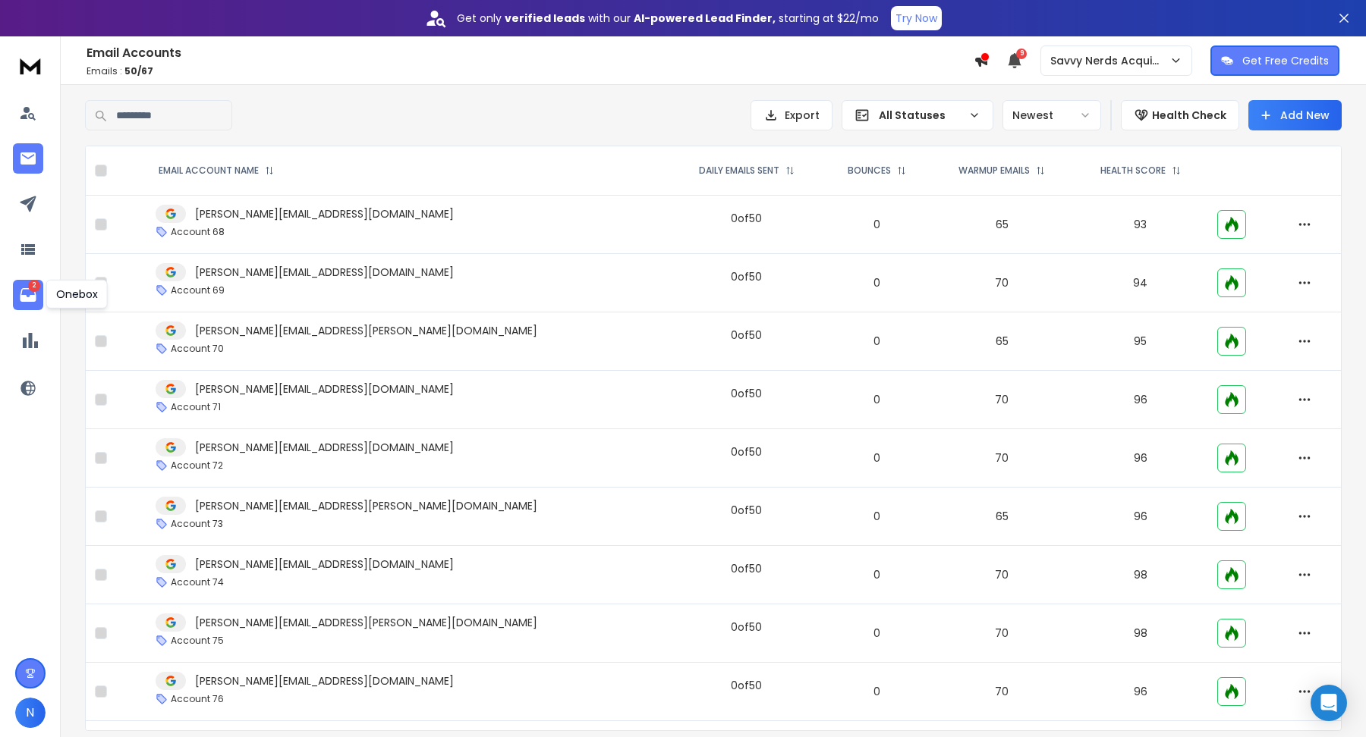
click at [31, 291] on icon at bounding box center [28, 295] width 18 height 18
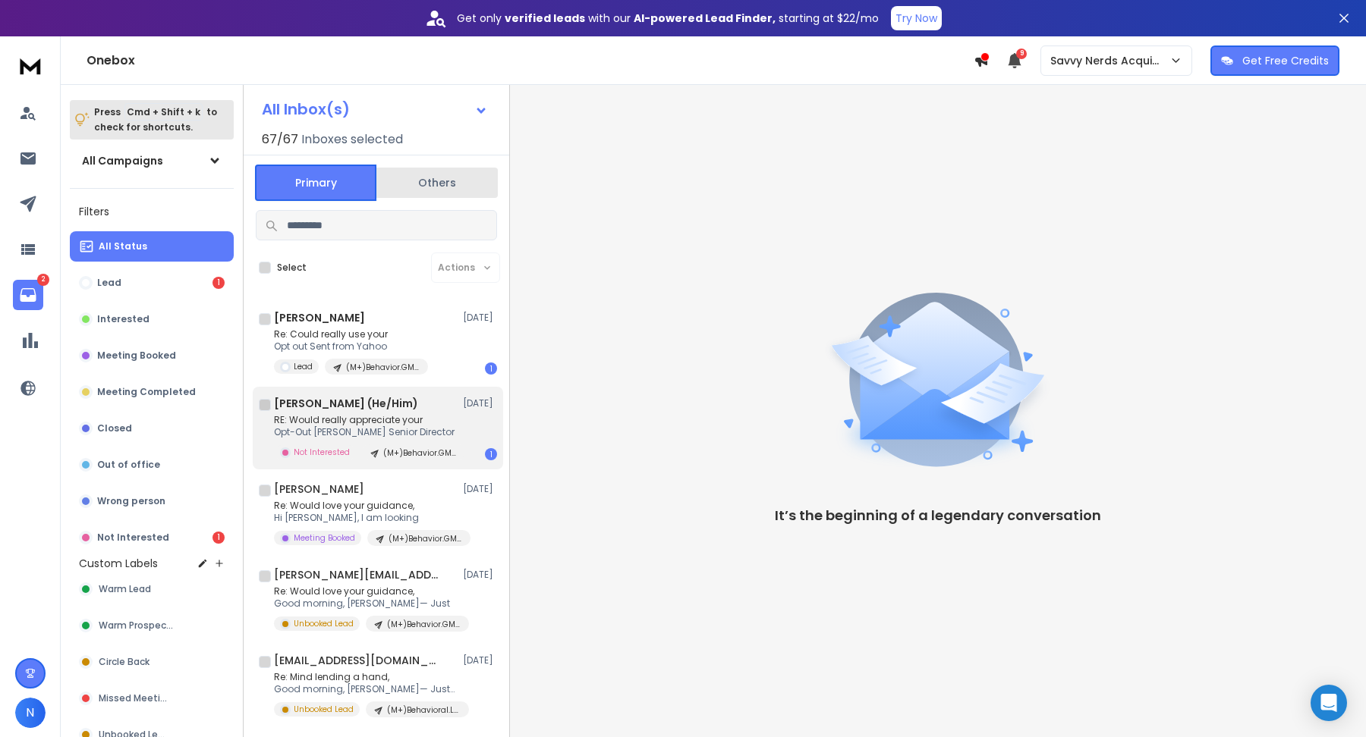
click at [326, 427] on p "Opt-Out [PERSON_NAME] Senior Director" at bounding box center [365, 432] width 182 height 12
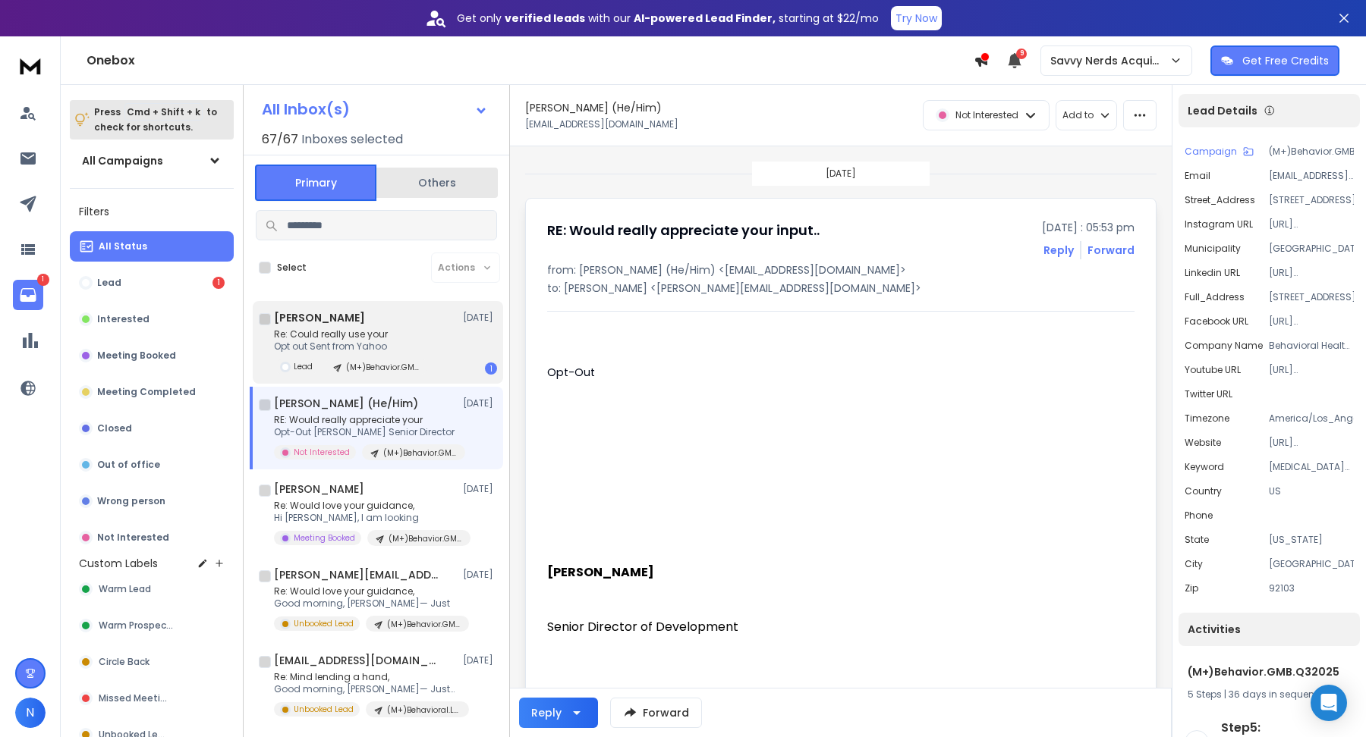
click at [385, 326] on div "[PERSON_NAME] [DATE] Re: Could really use your Opt out Sent from Yahoo Lead (M+…" at bounding box center [385, 342] width 223 height 64
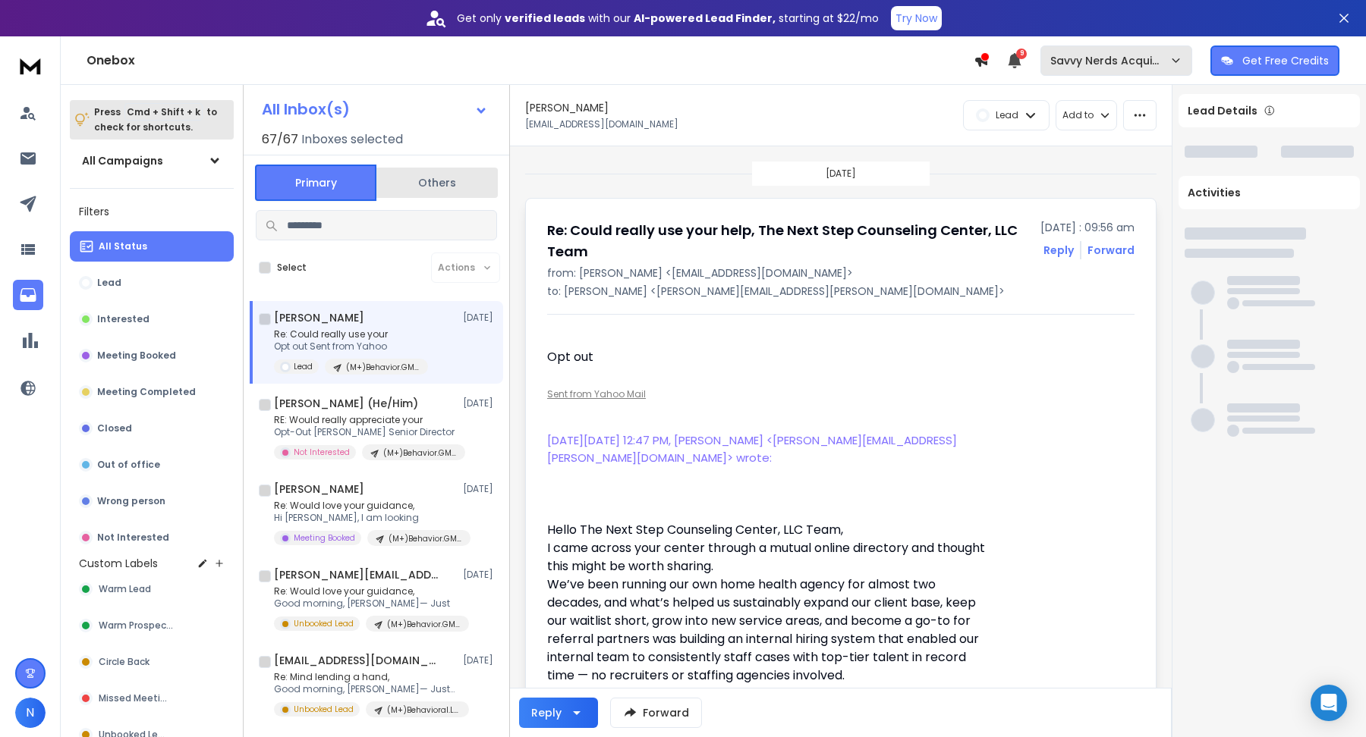
click at [1149, 56] on p "Savvy Nerds Acquisition" at bounding box center [1109, 60] width 119 height 15
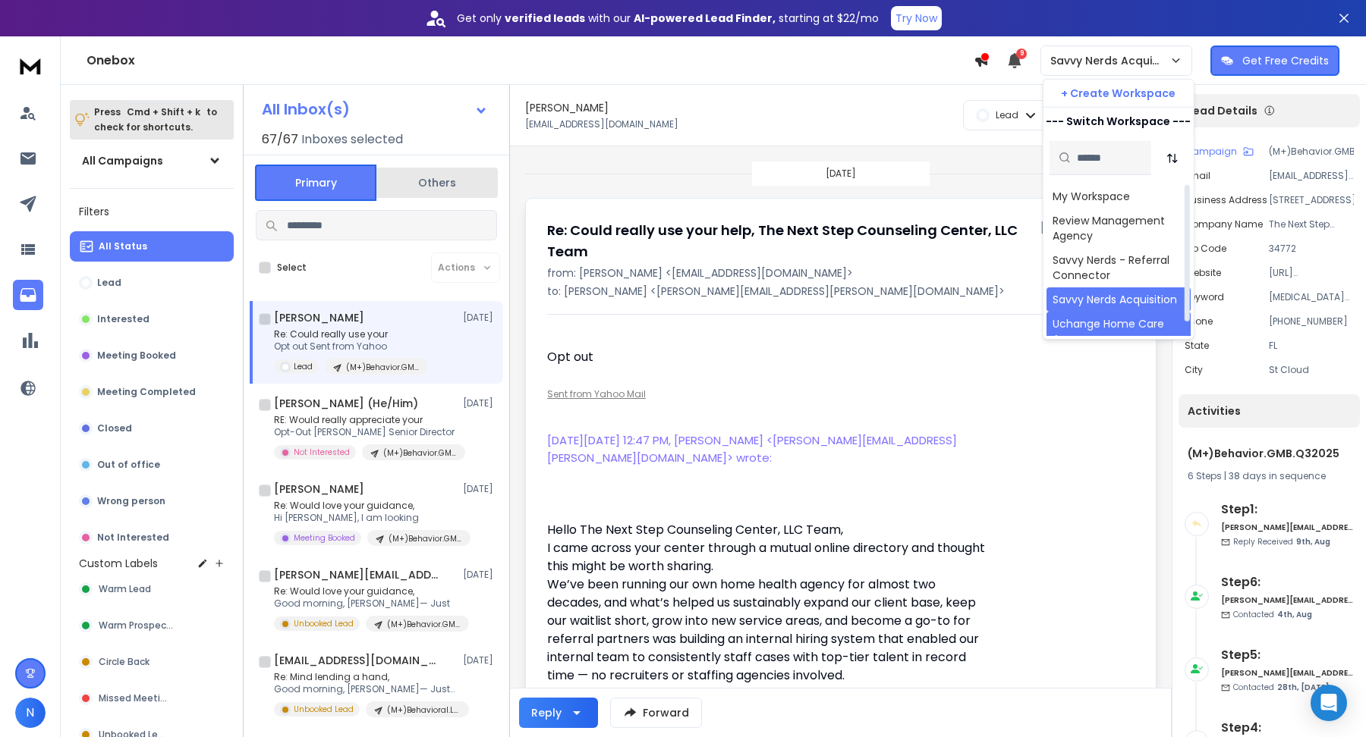
click at [1080, 325] on div "Uchange Home Care Agency" at bounding box center [1118, 331] width 132 height 30
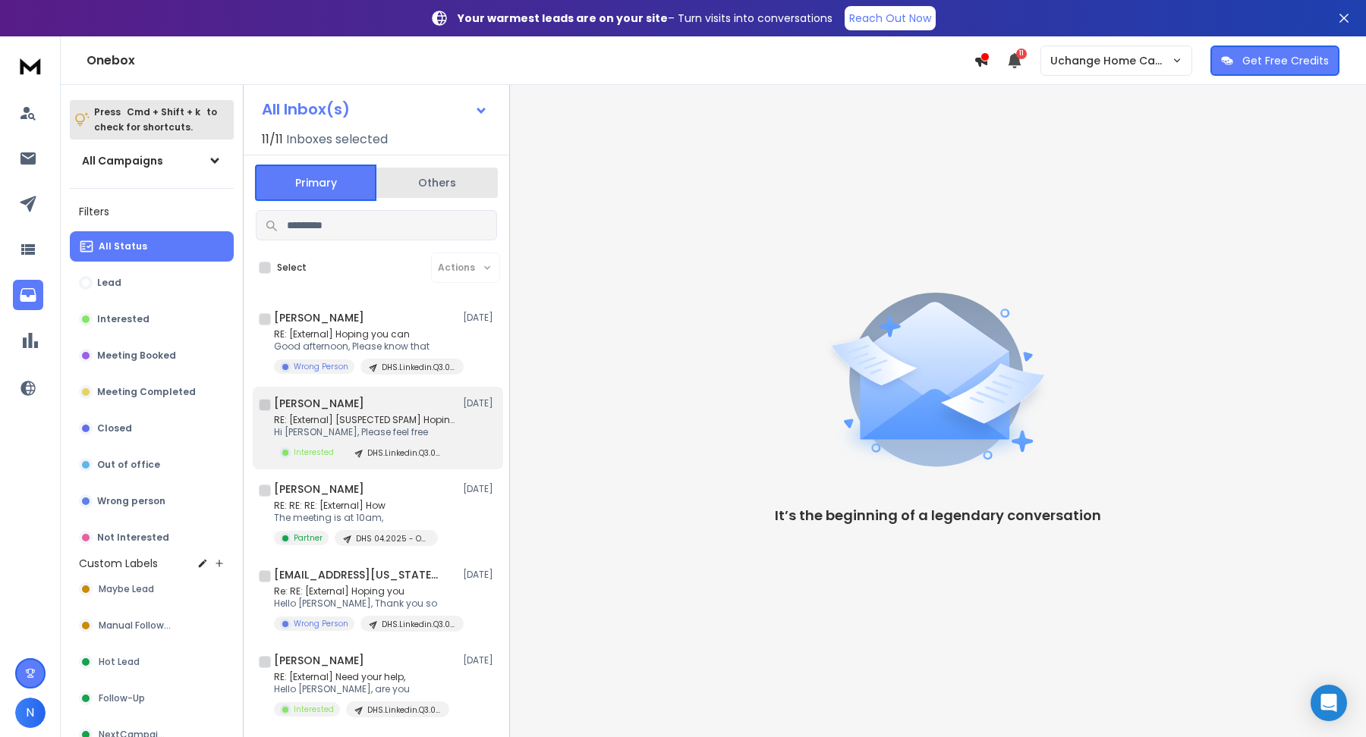
click at [392, 422] on p "RE: [External] [SUSPECTED SPAM] Hoping" at bounding box center [365, 420] width 182 height 12
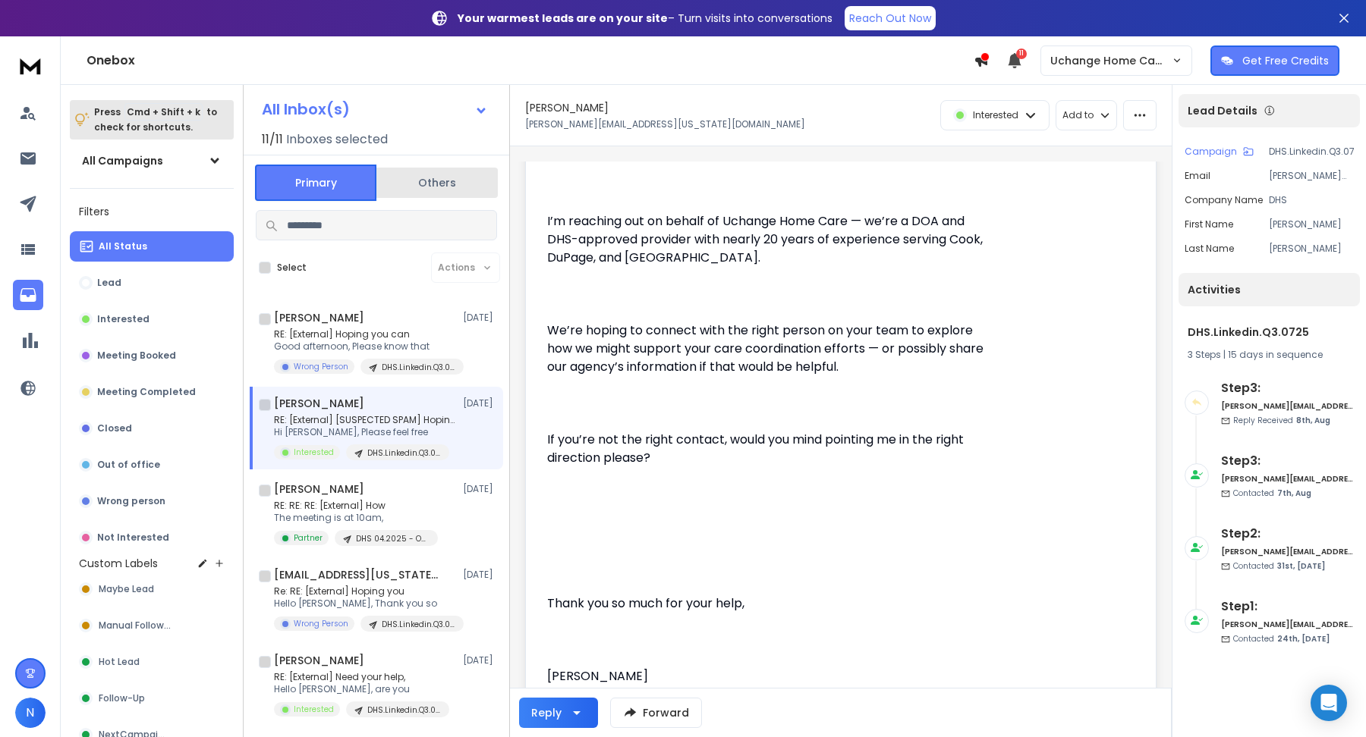
scroll to position [1108, 0]
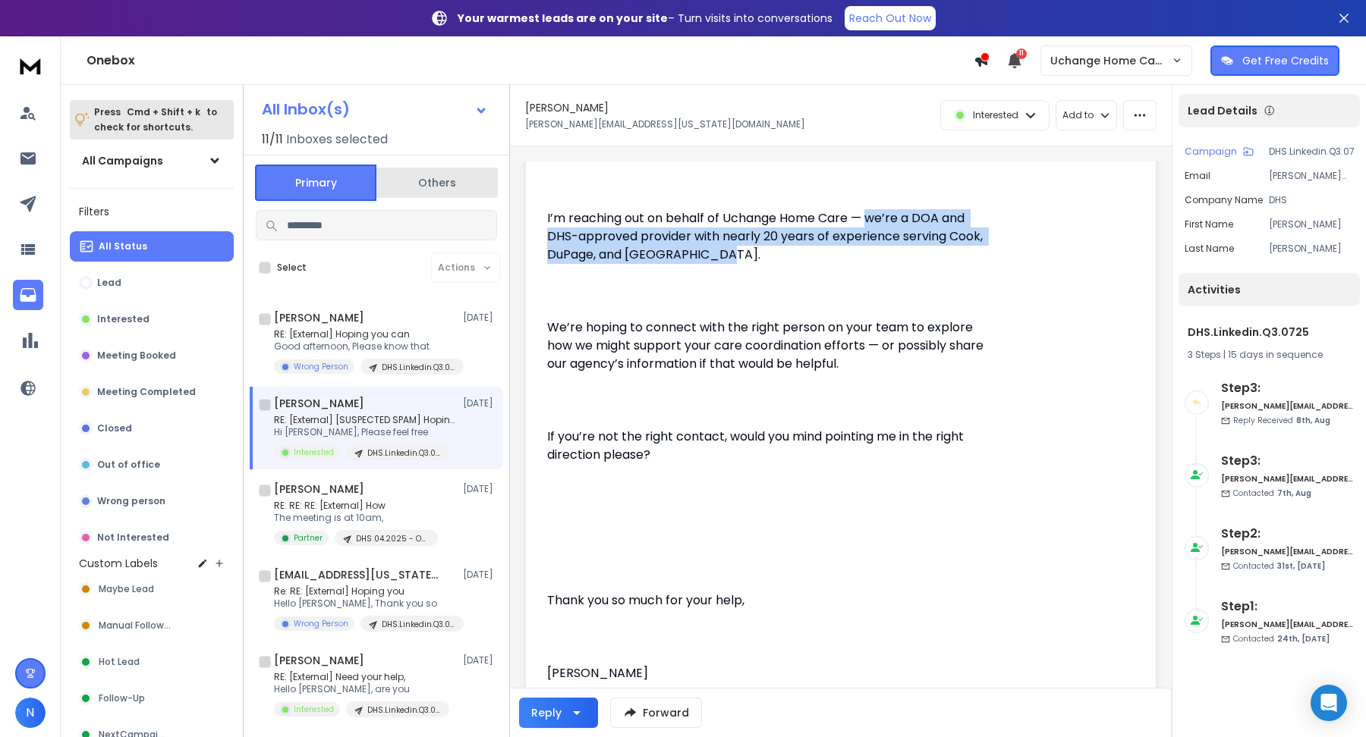
drag, startPoint x: 868, startPoint y: 213, endPoint x: 876, endPoint y: 259, distance: 46.3
click at [876, 259] on p "I’m reaching out on behalf of Uchange Home Care — we’re a DOA and DHS-approved …" at bounding box center [768, 236] width 443 height 55
copy p "we’re a DOA and DHS-approved provider with nearly 20 years of experience servin…"
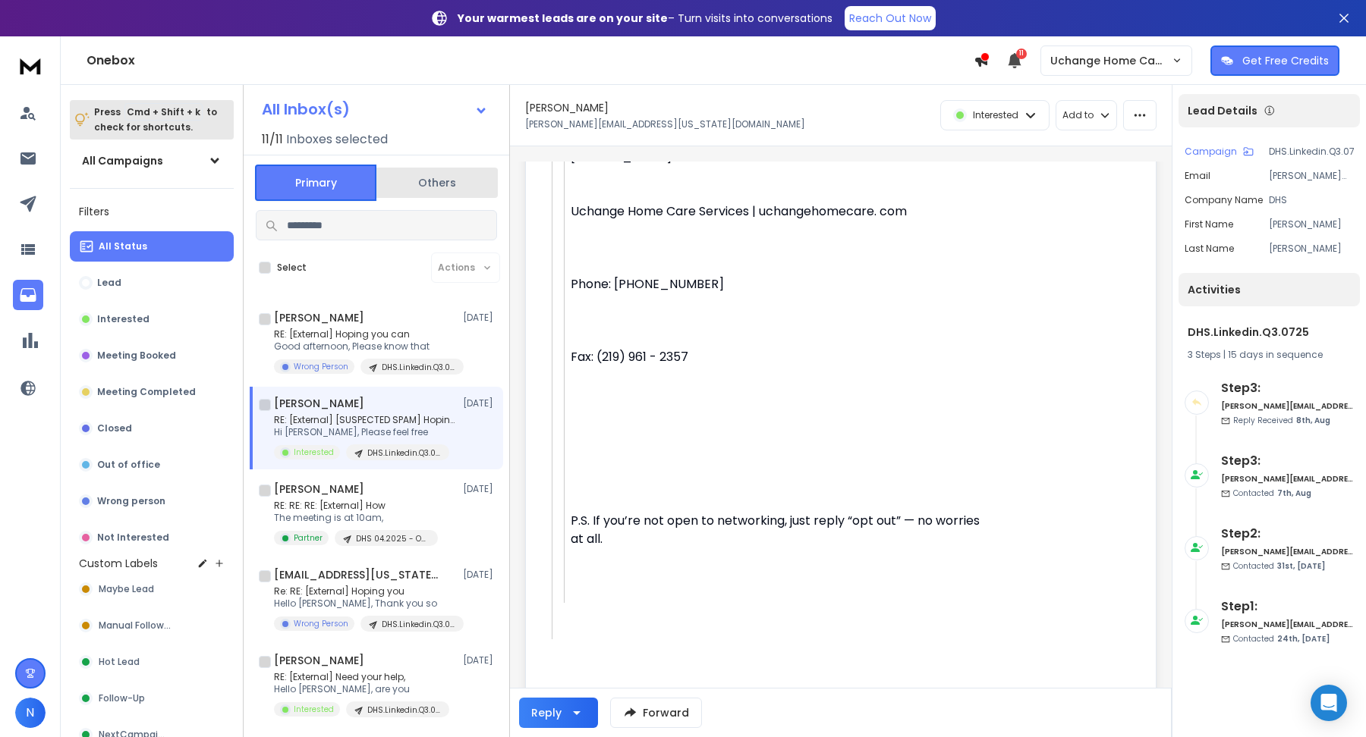
scroll to position [4370, 0]
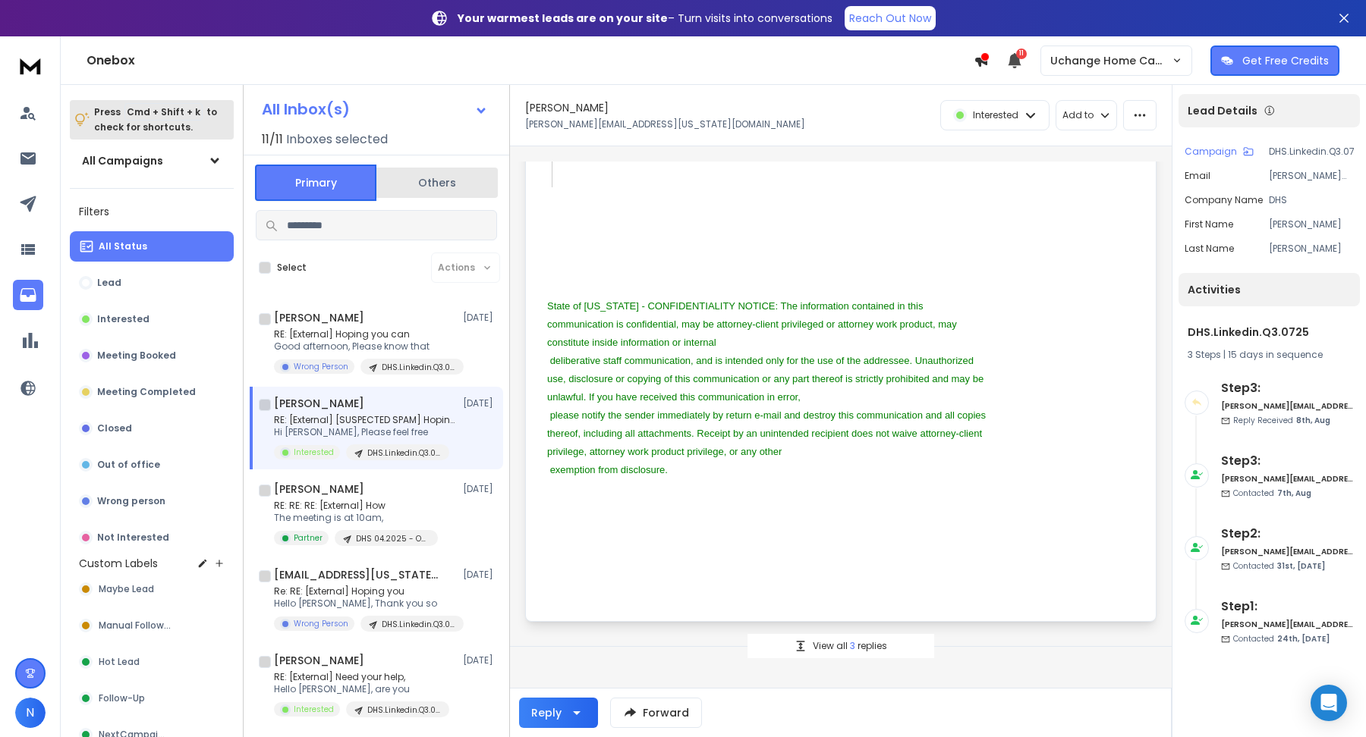
click at [804, 644] on div "View all 3 replies" at bounding box center [840, 646] width 186 height 24
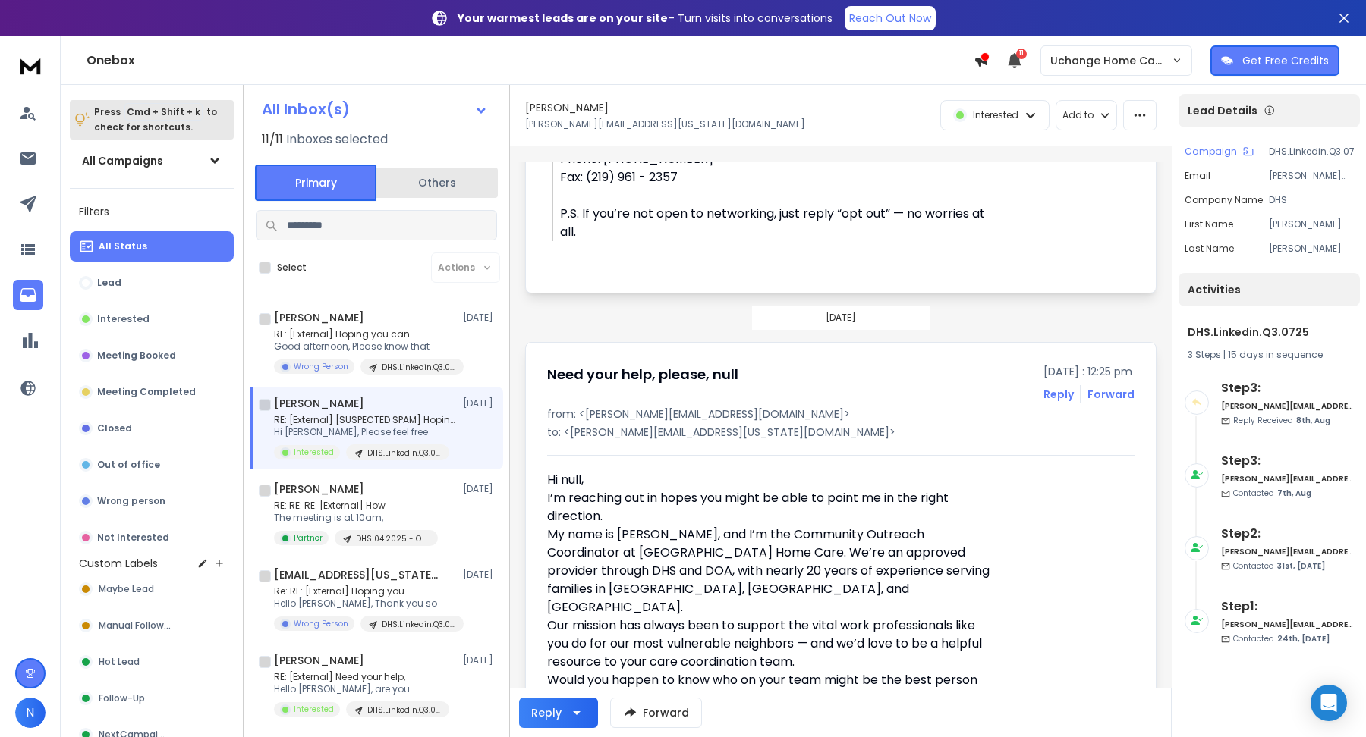
scroll to position [7168, 0]
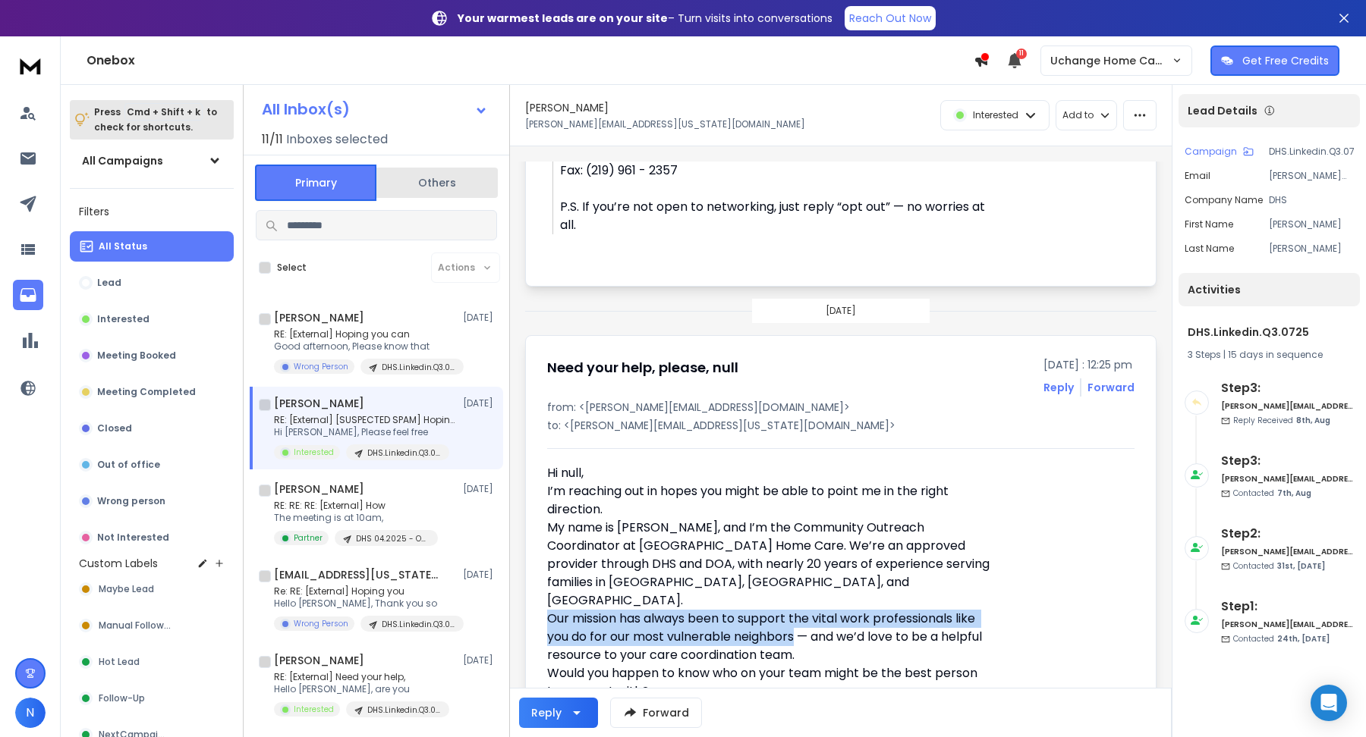
drag, startPoint x: 545, startPoint y: 561, endPoint x: 794, endPoint y: 577, distance: 249.4
click at [794, 577] on div "Need your help, please, null 24 July 2025 : 12:25 pm Reply Forward from: <angel…" at bounding box center [840, 626] width 631 height 582
copy div "Our mission has always been to support the vital work professionals like you do…"
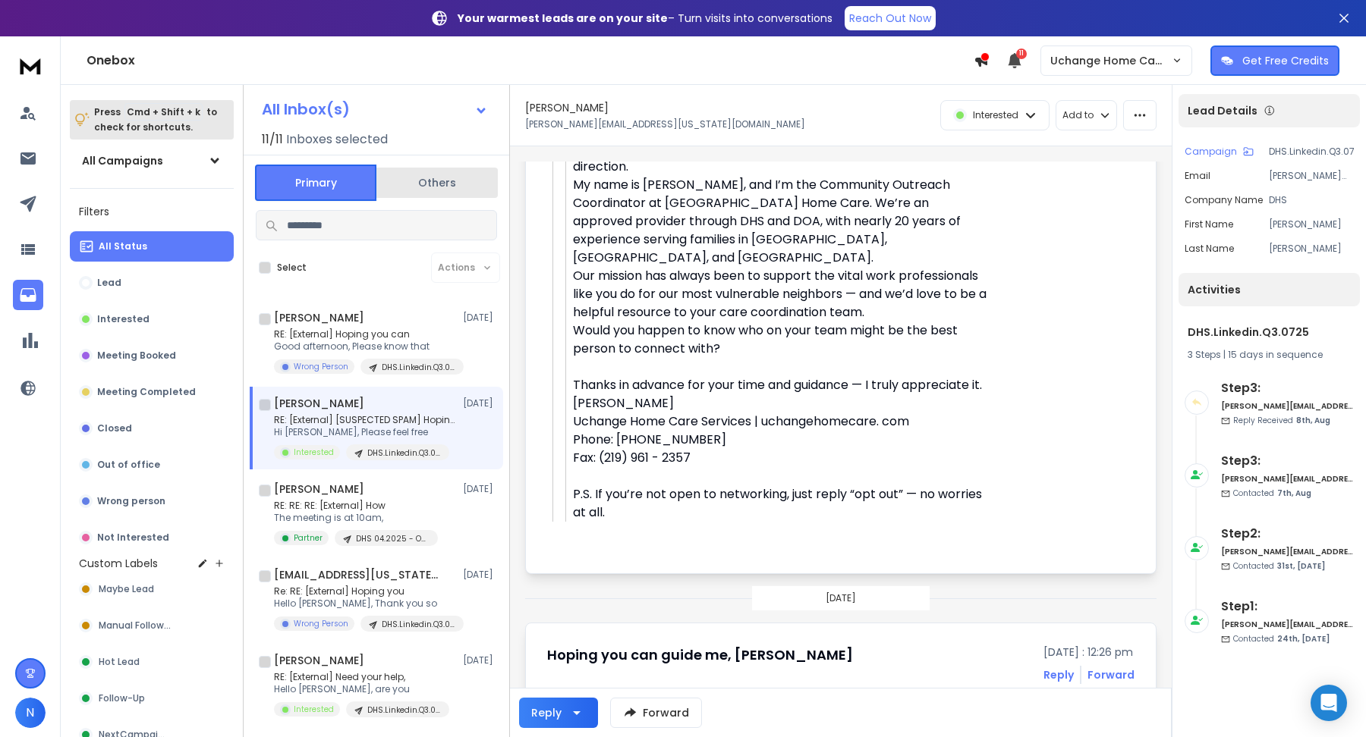
scroll to position [5849, 0]
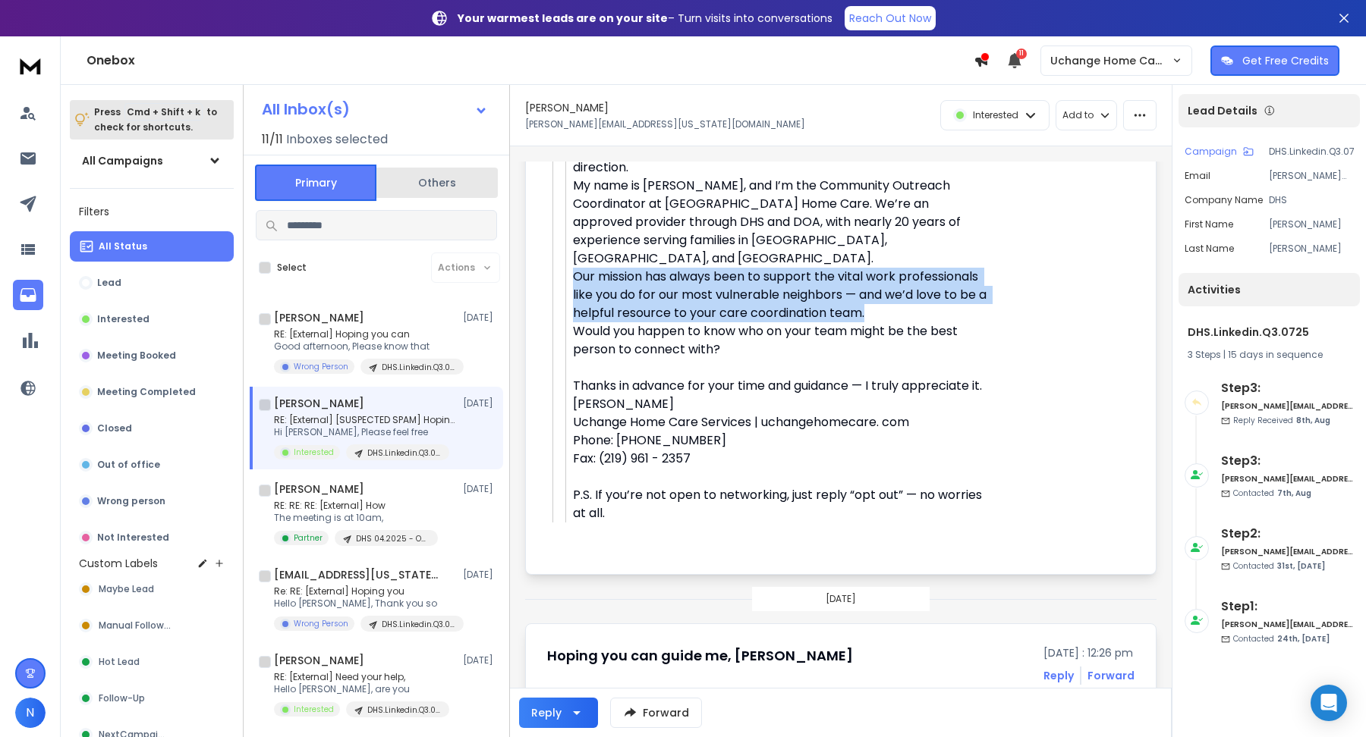
drag, startPoint x: 574, startPoint y: 250, endPoint x: 887, endPoint y: 295, distance: 316.6
click at [887, 295] on div "Our mission has always been to support the vital work professionals like you do…" at bounding box center [781, 295] width 417 height 55
copy div "Our mission has always been to support the vital work professionals like you do…"
